Goal: Navigation & Orientation: Find specific page/section

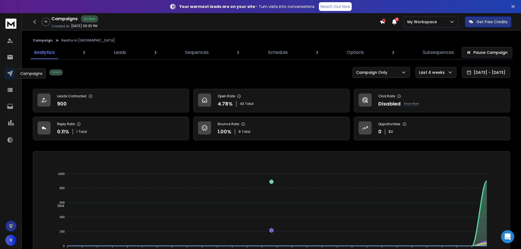
click at [10, 73] on icon at bounding box center [10, 74] width 6 height 6
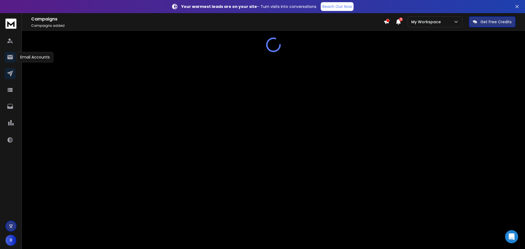
click at [12, 60] on icon at bounding box center [10, 57] width 7 height 7
